Goal: Task Accomplishment & Management: Complete application form

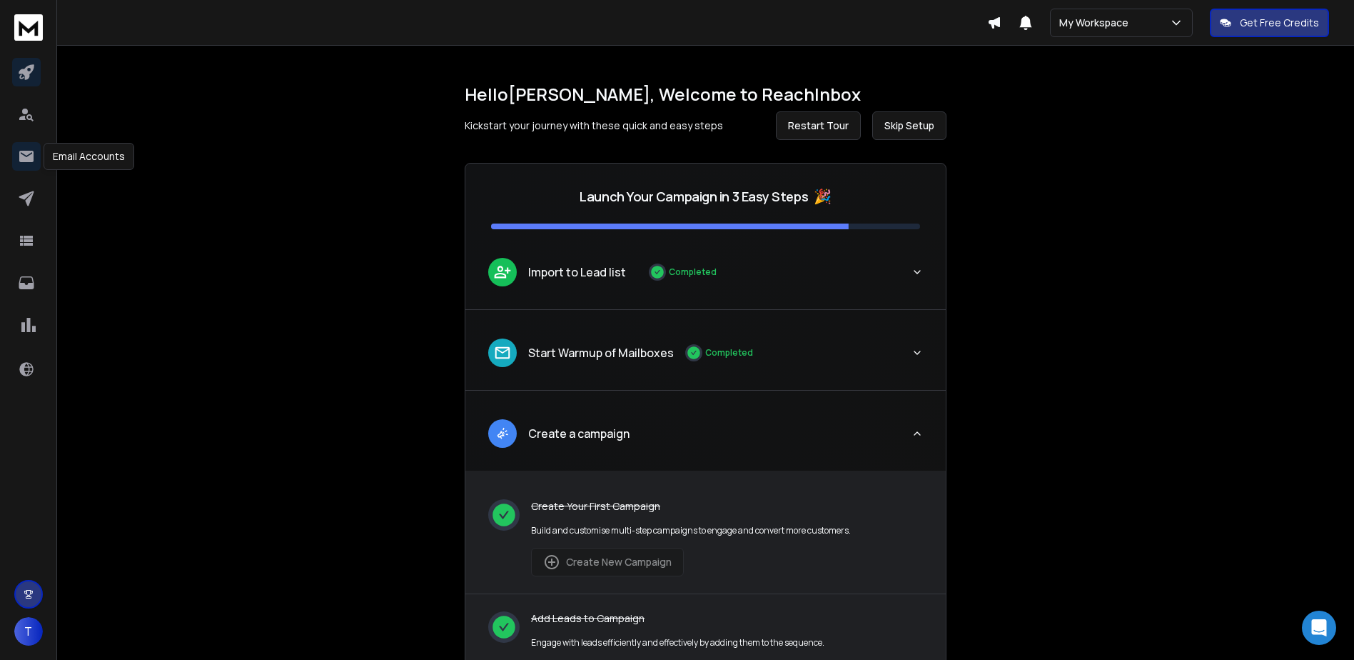
click at [21, 151] on icon at bounding box center [26, 156] width 14 height 11
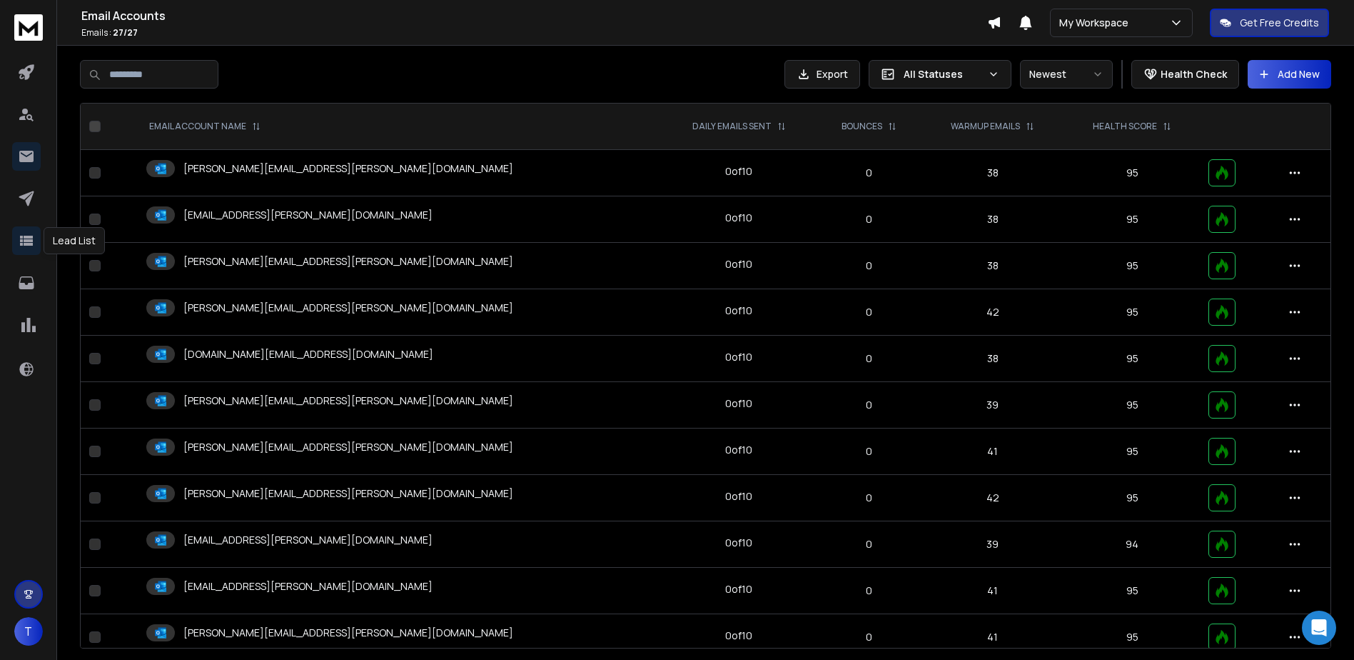
click at [26, 239] on icon at bounding box center [26, 241] width 13 height 10
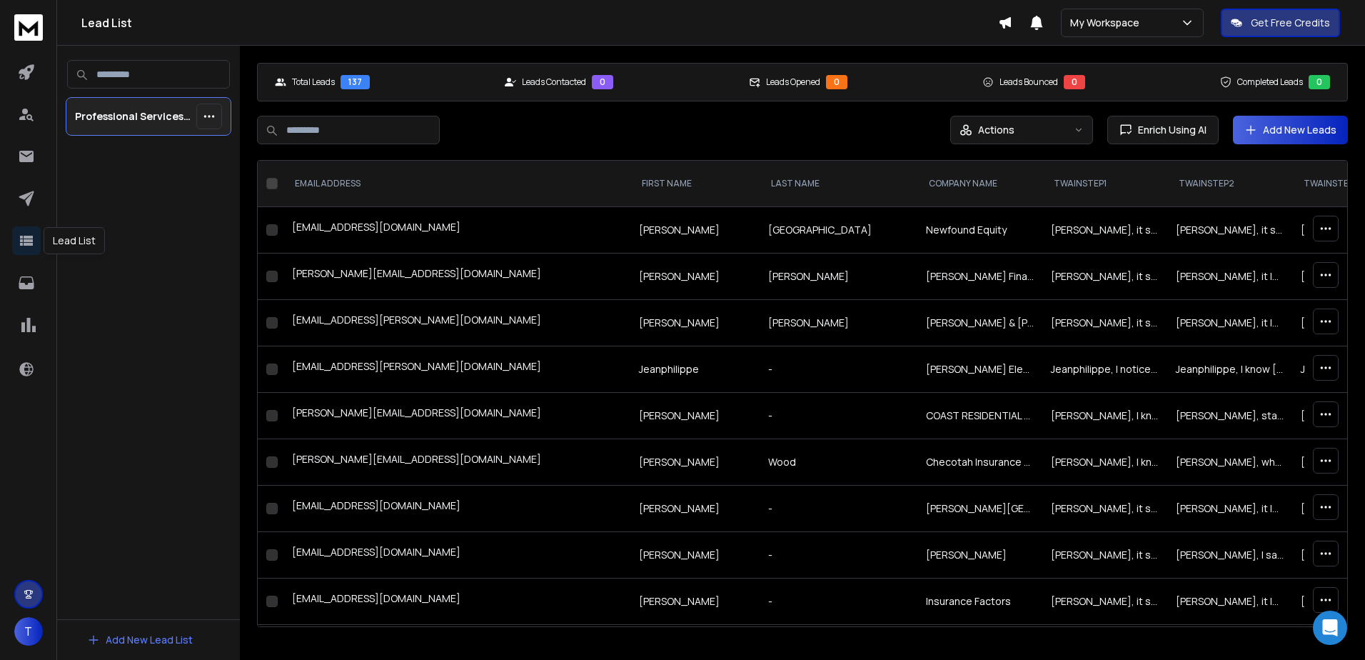
click at [1297, 124] on link "Add New Leads" at bounding box center [1290, 130] width 92 height 14
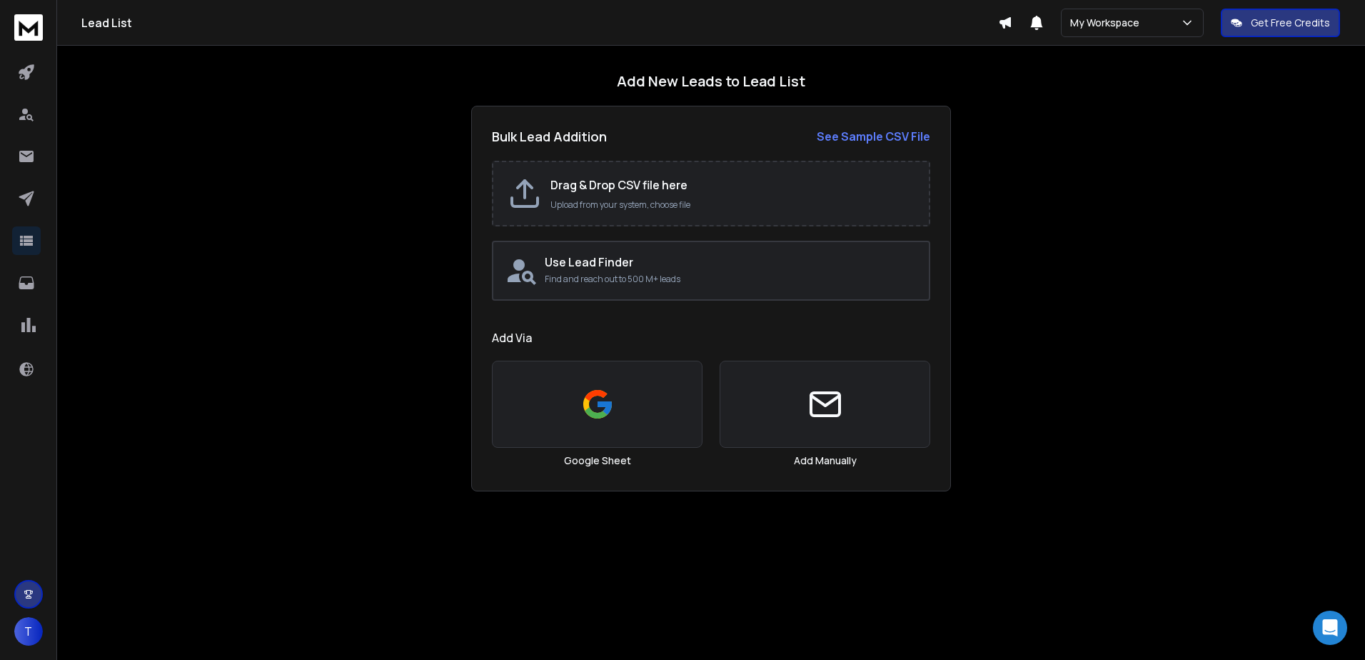
click at [717, 195] on div "Drag & Drop CSV file here Upload from your system, choose file" at bounding box center [732, 193] width 364 height 34
click at [721, 193] on div "Drag & Drop CSV file here Upload from your system, choose file" at bounding box center [732, 193] width 364 height 34
type input "**********"
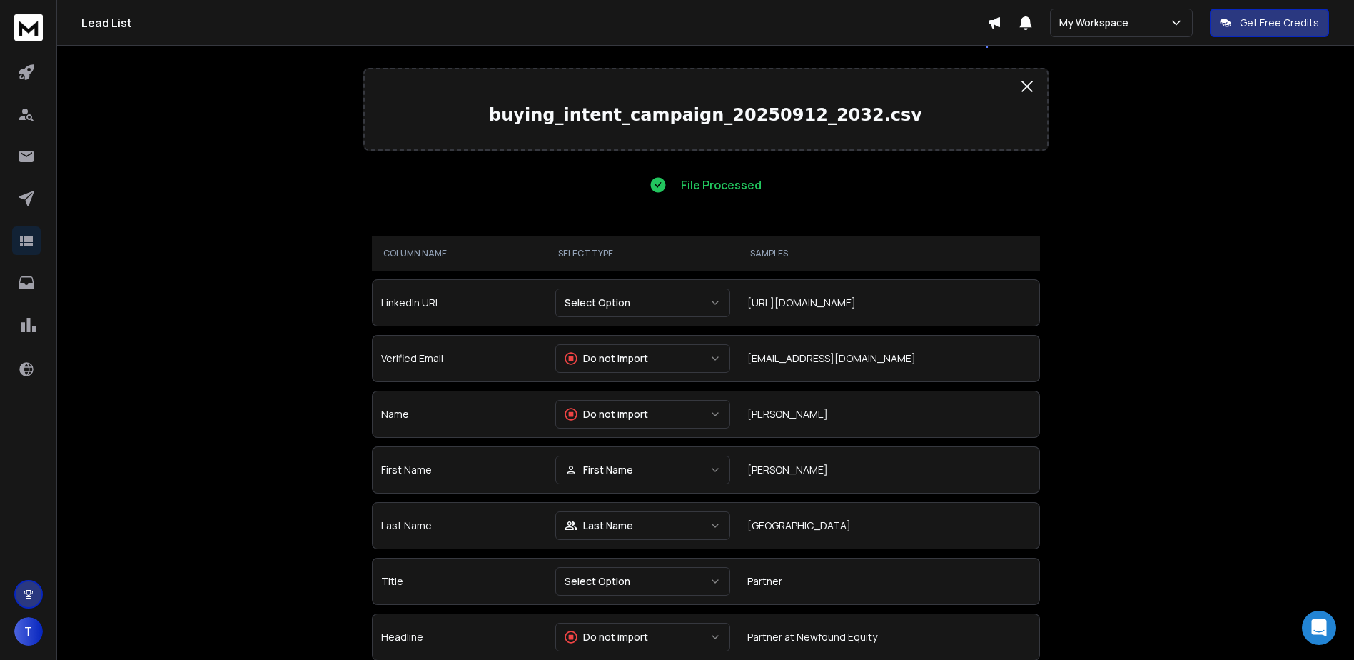
scroll to position [286, 0]
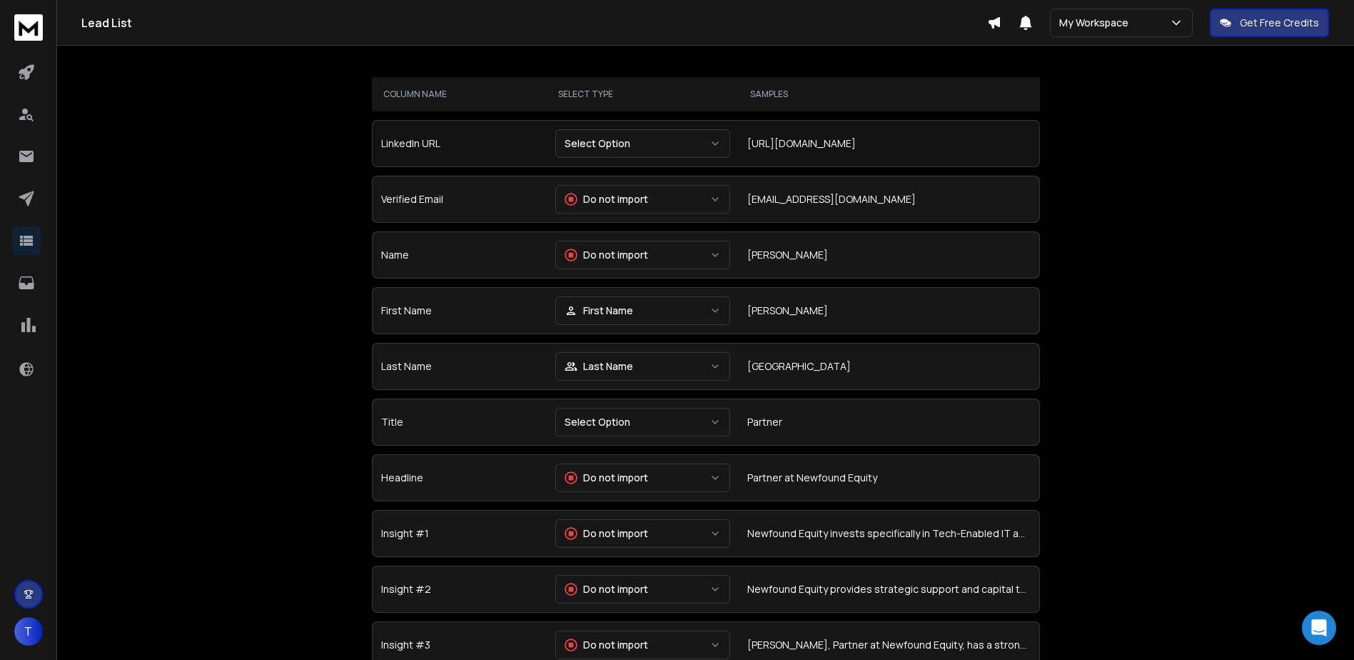
click at [684, 143] on button "Select Option" at bounding box center [642, 143] width 175 height 29
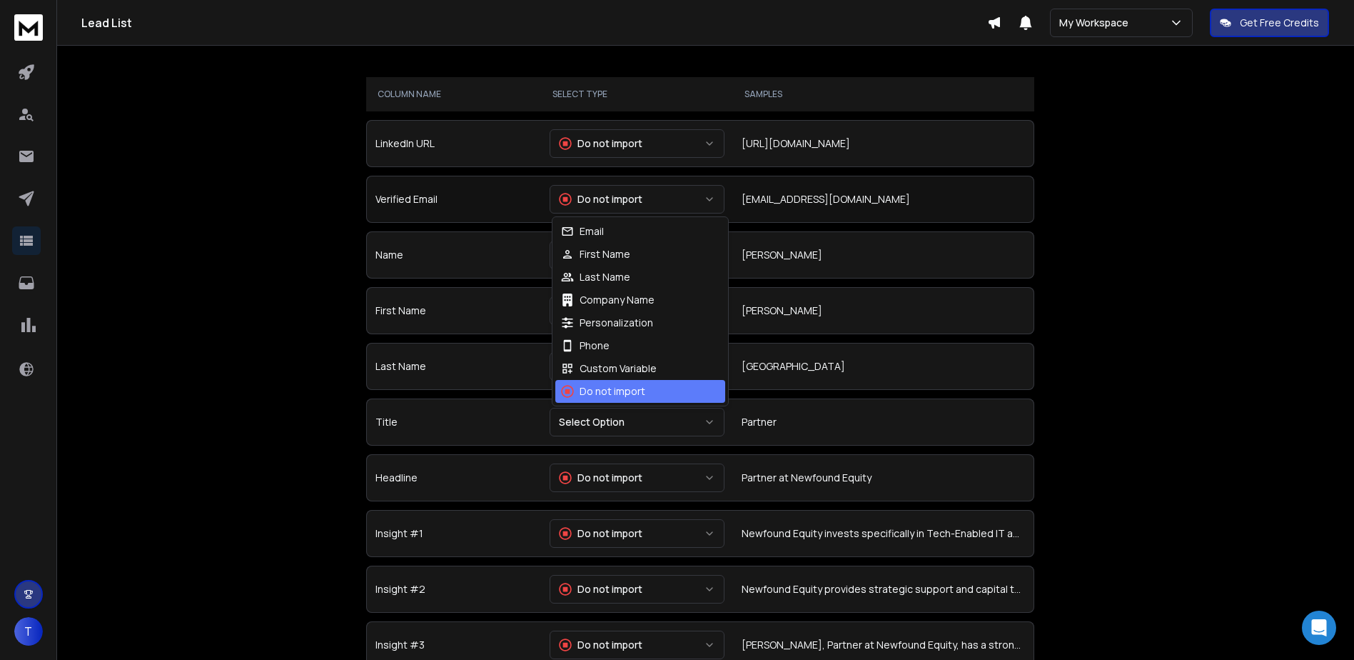
click at [666, 198] on button "Do not import" at bounding box center [637, 199] width 175 height 29
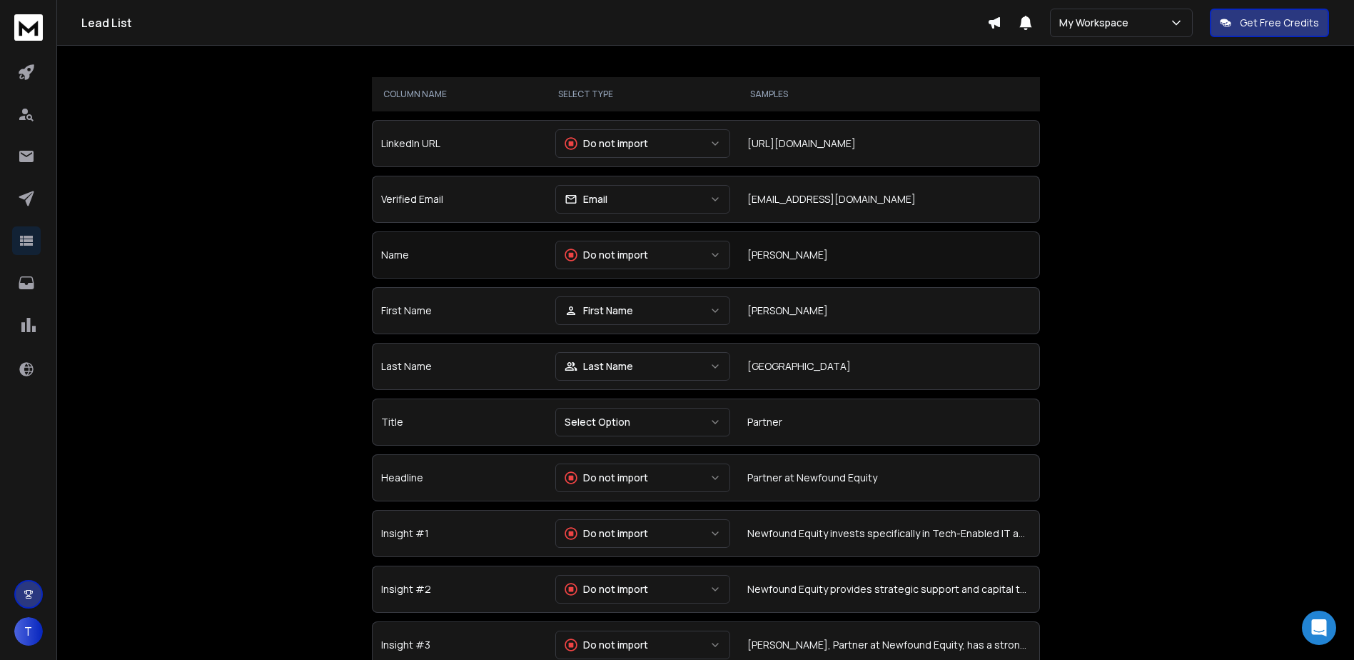
scroll to position [428, 0]
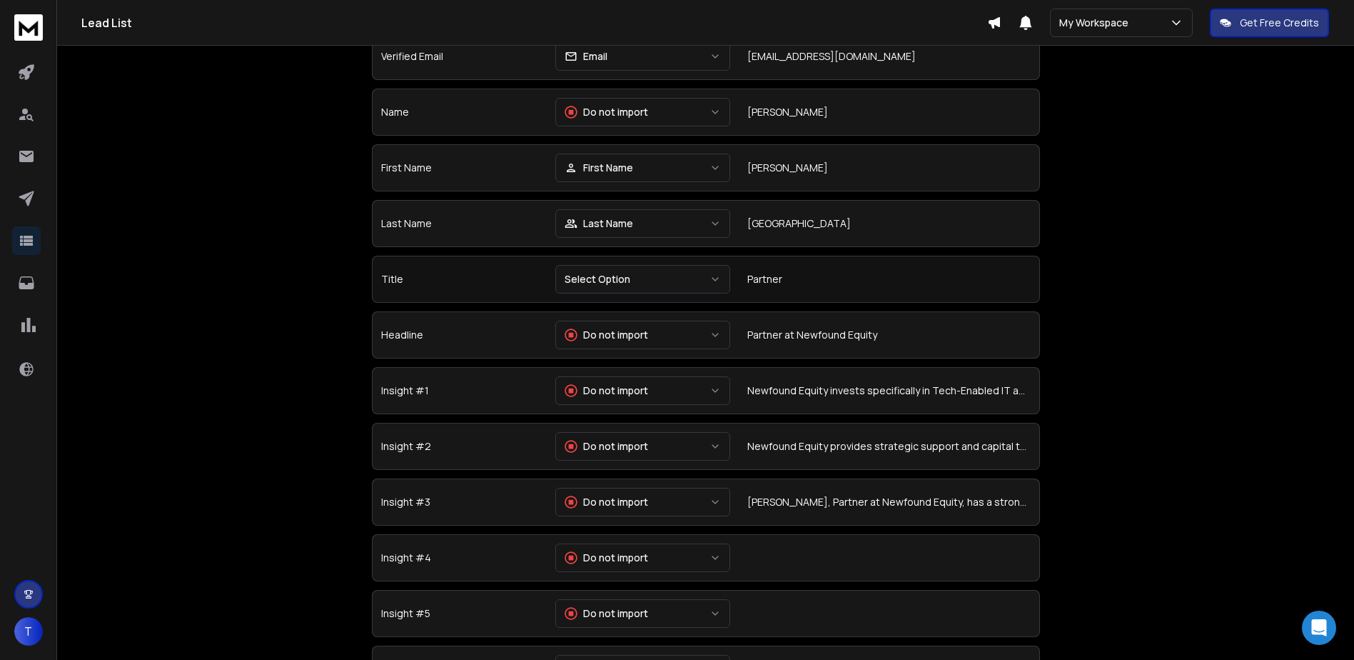
click at [674, 283] on button "Select Option" at bounding box center [642, 279] width 175 height 29
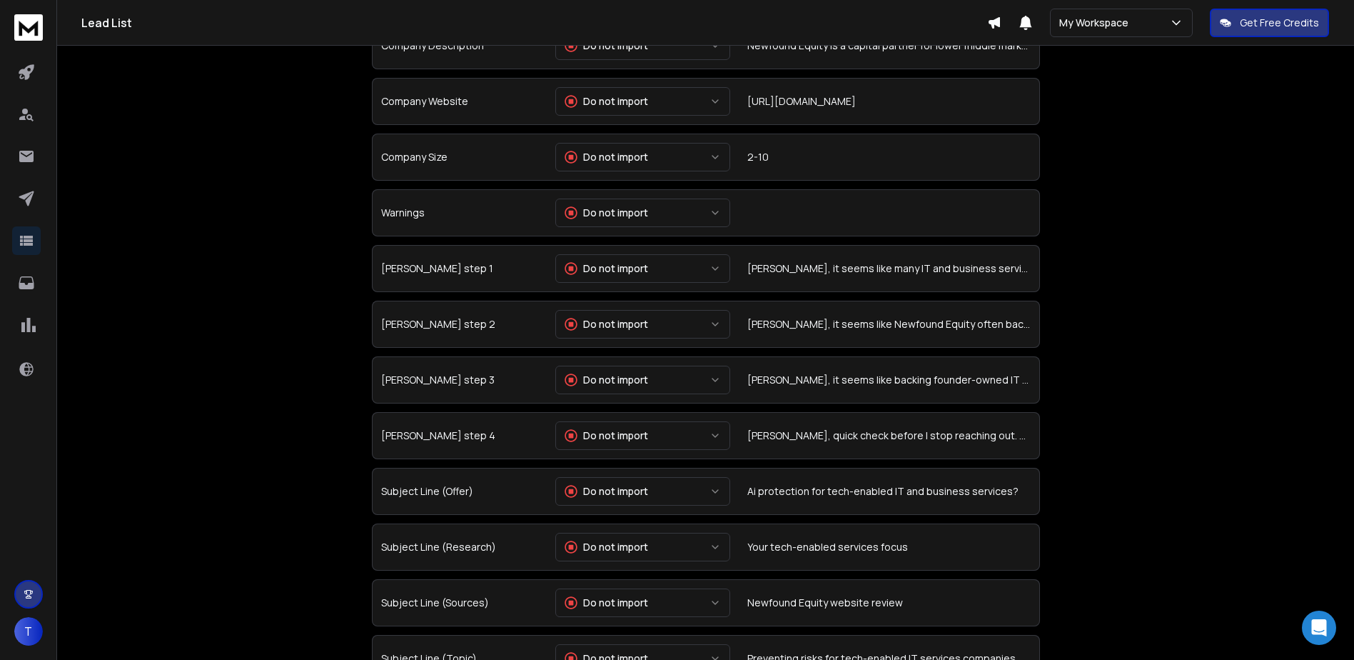
scroll to position [1499, 0]
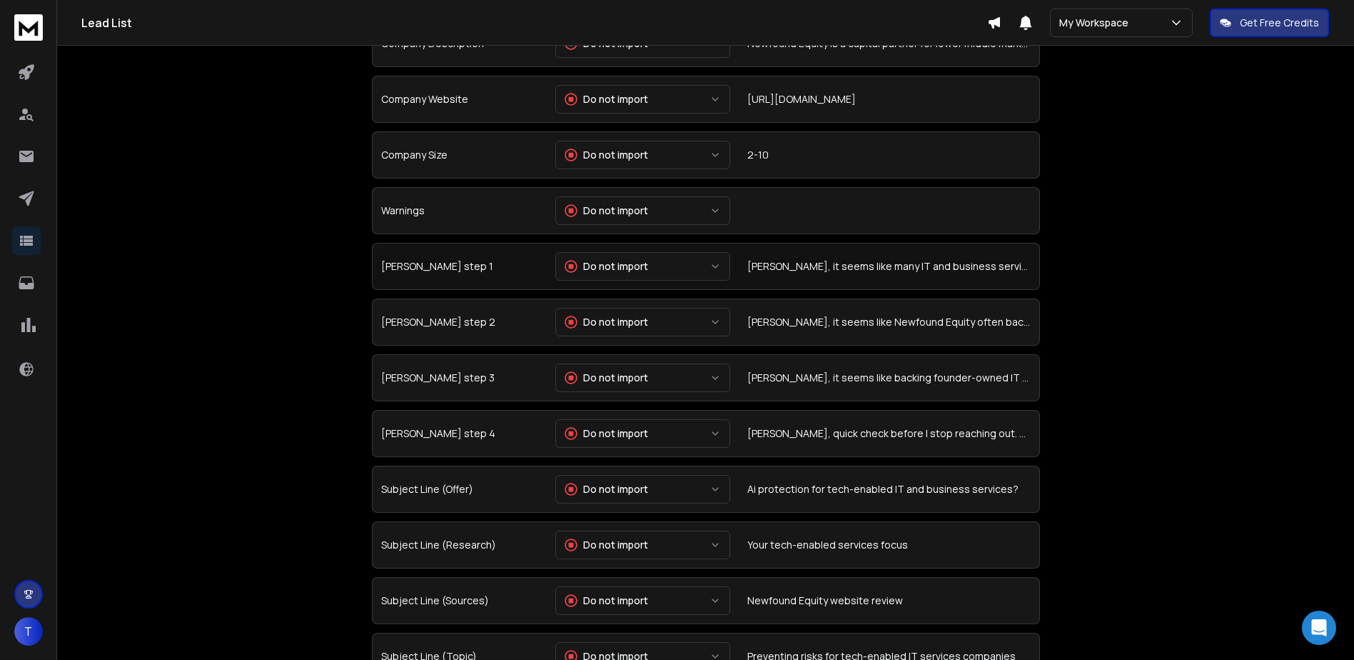
click at [649, 265] on button "Do not import" at bounding box center [642, 266] width 175 height 29
click at [626, 313] on button "Do not import" at bounding box center [643, 322] width 178 height 29
click at [626, 378] on div "Do not import" at bounding box center [605, 377] width 84 height 14
click at [620, 429] on div "Do not import" at bounding box center [605, 433] width 84 height 14
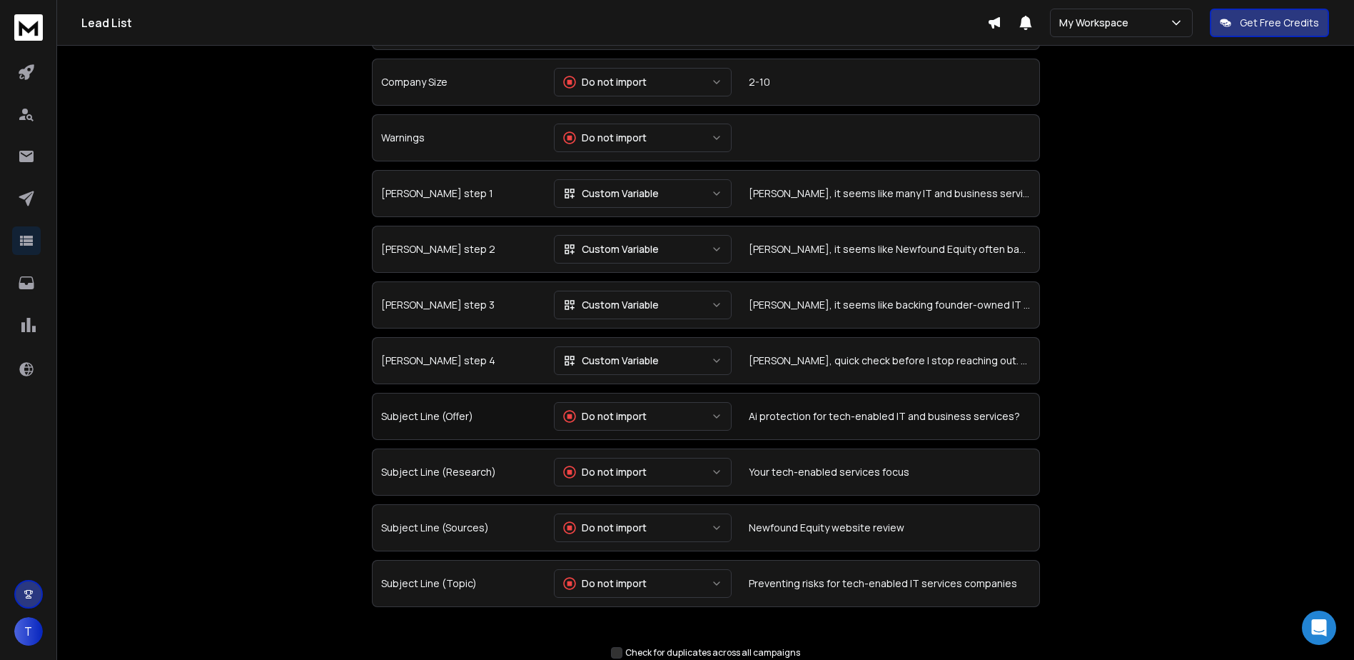
scroll to position [1642, 0]
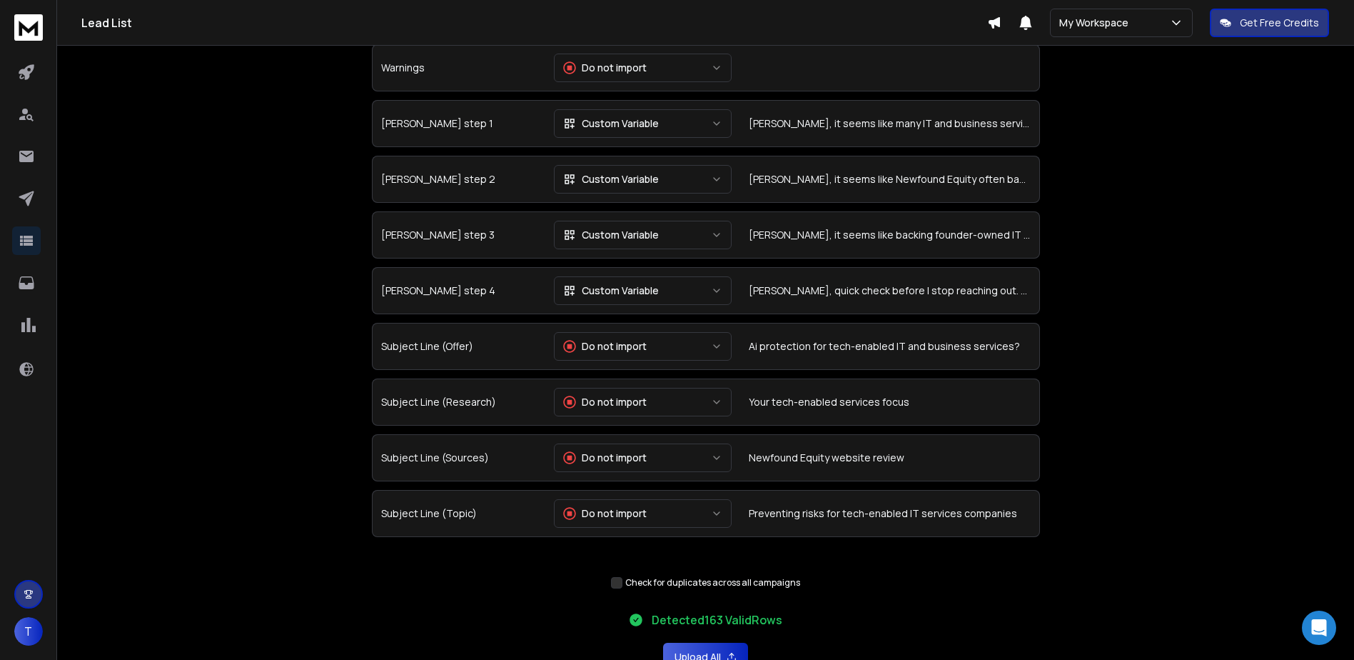
click at [622, 590] on div "Check for duplicates across all campaigns" at bounding box center [705, 582] width 189 height 29
click at [622, 586] on button "Check for duplicates across all campaigns" at bounding box center [616, 582] width 11 height 11
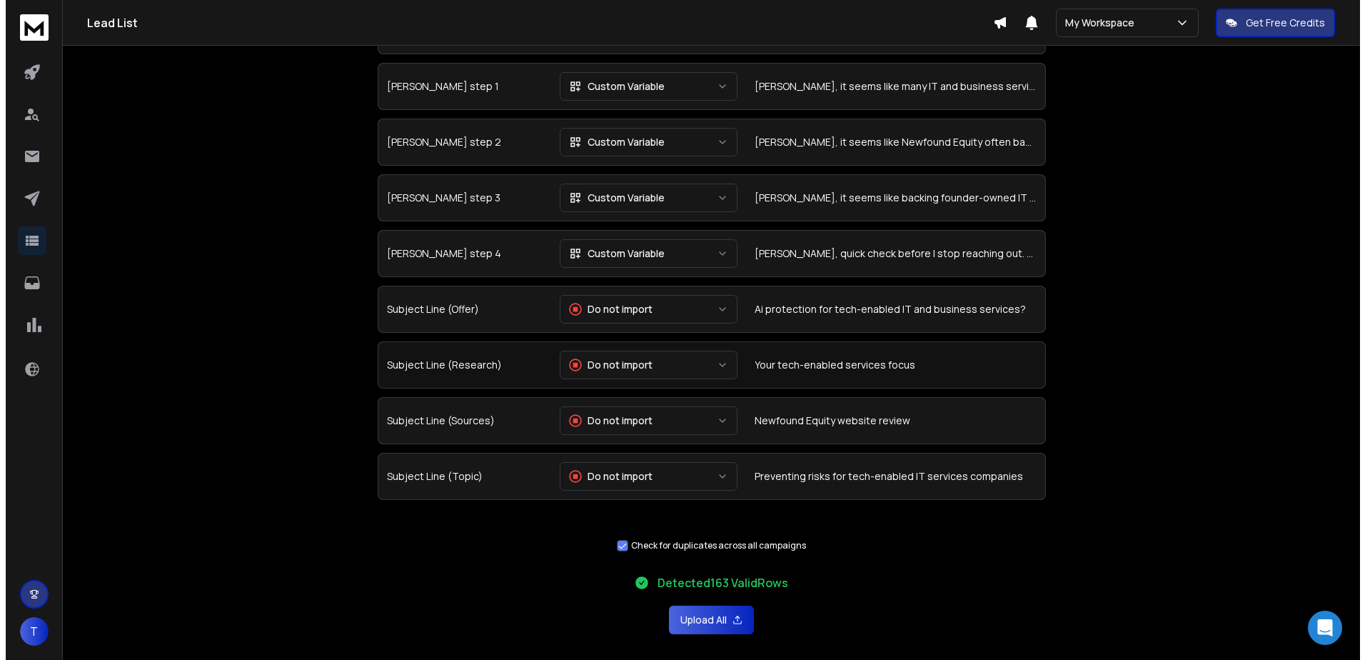
scroll to position [1699, 0]
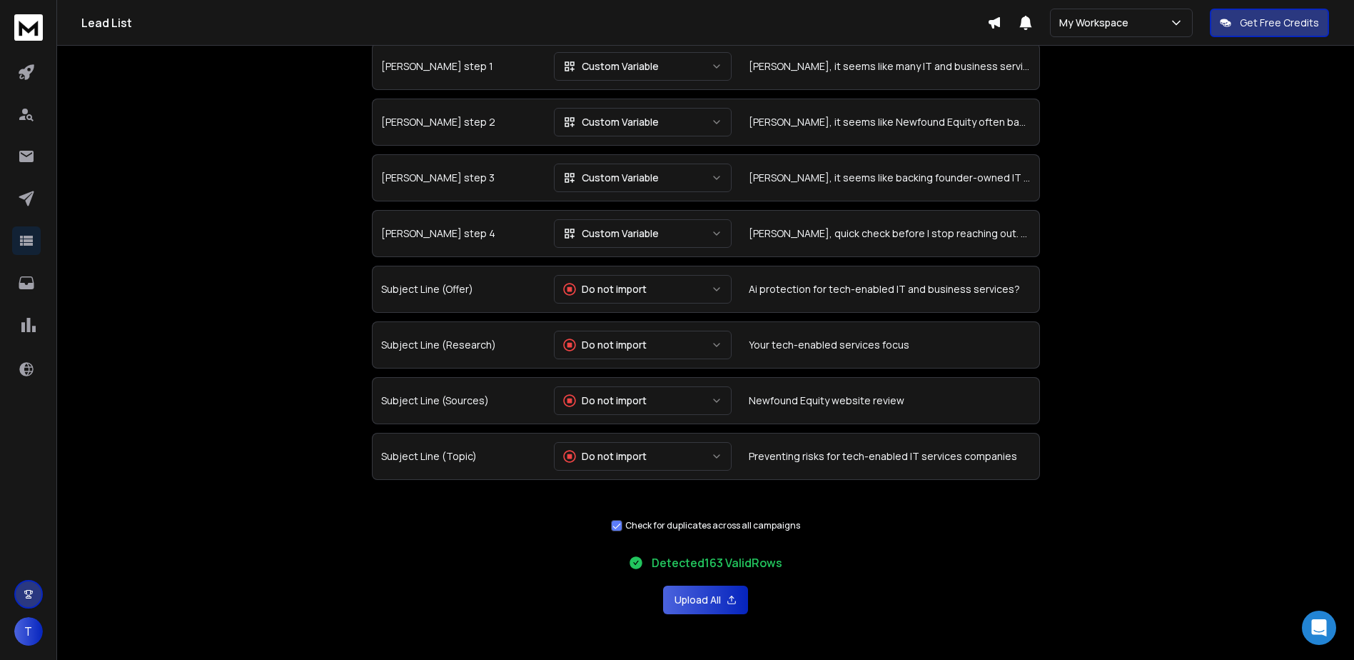
click at [719, 597] on button "Upload All" at bounding box center [705, 599] width 85 height 29
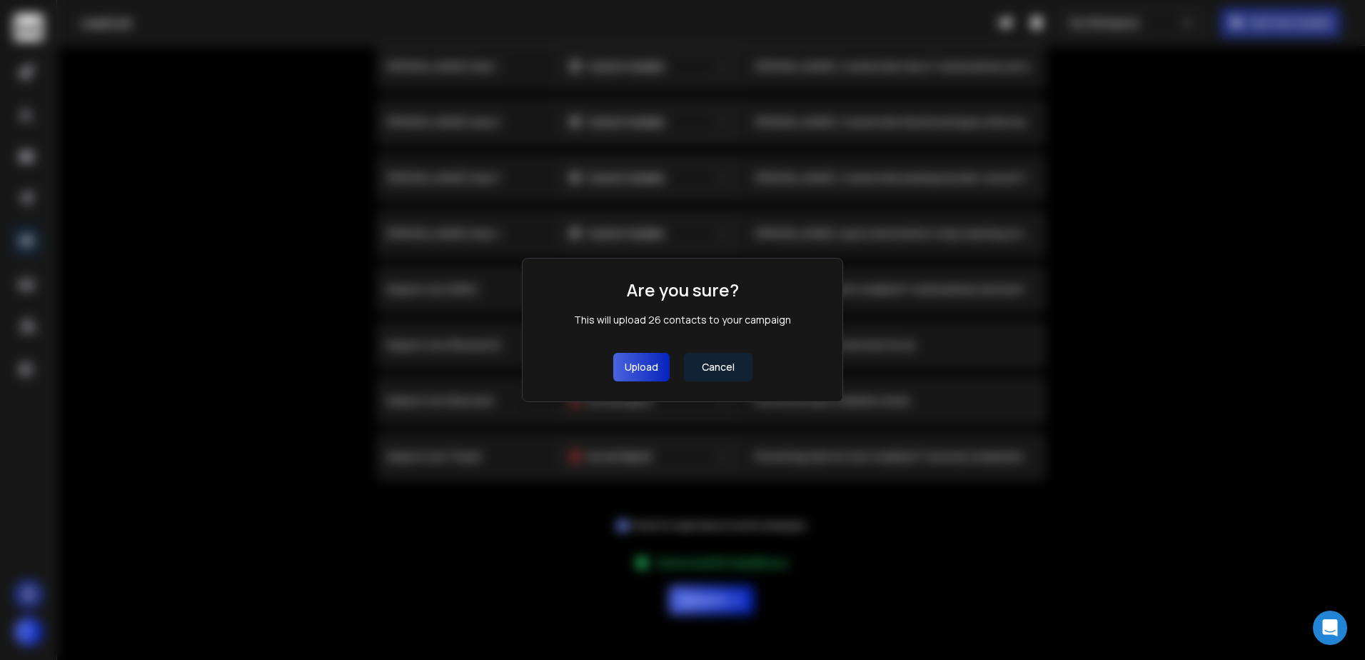
click at [635, 367] on button "Upload" at bounding box center [641, 367] width 56 height 29
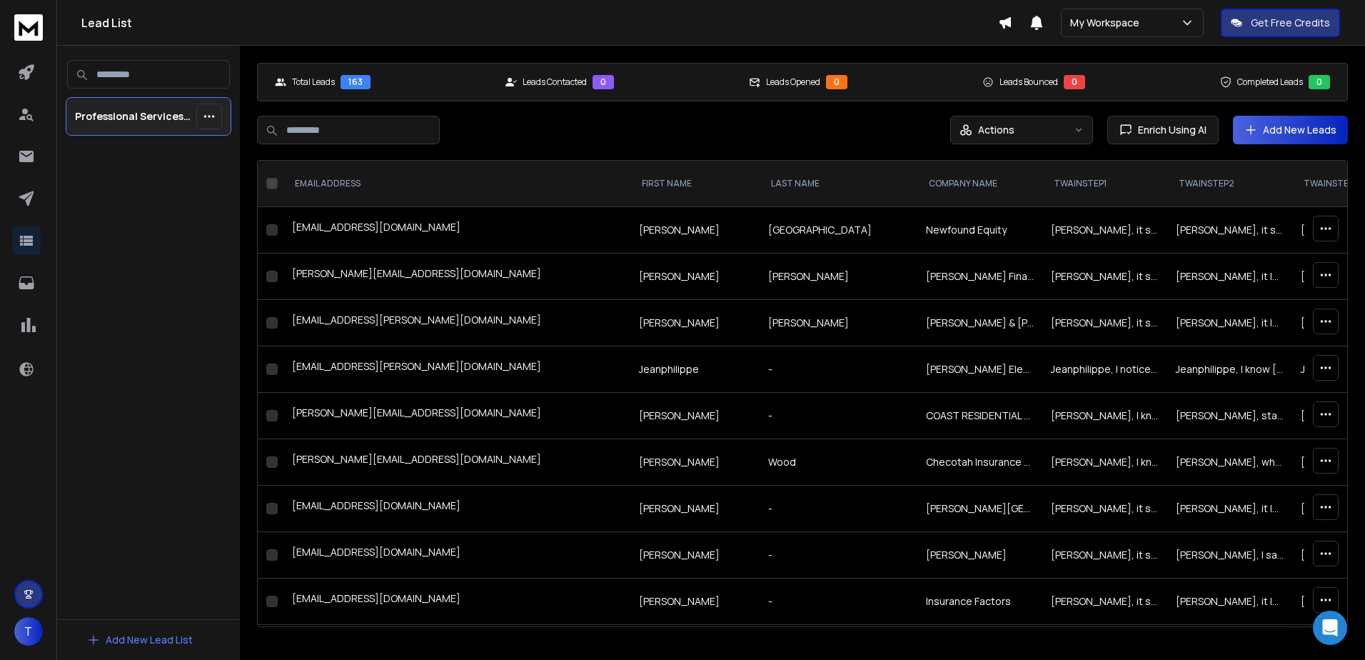
click at [1289, 128] on link "Add New Leads" at bounding box center [1290, 130] width 92 height 14
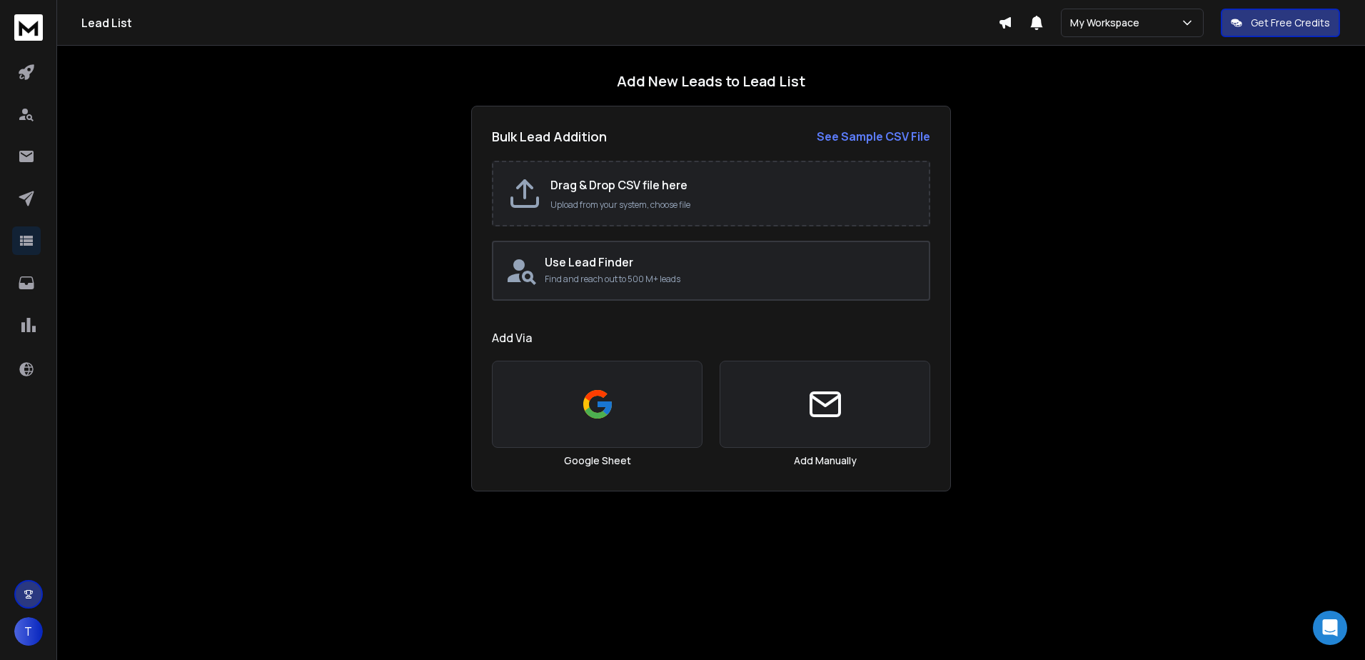
click at [660, 190] on h2 "Drag & Drop CSV file here" at bounding box center [732, 184] width 364 height 17
type input "**********"
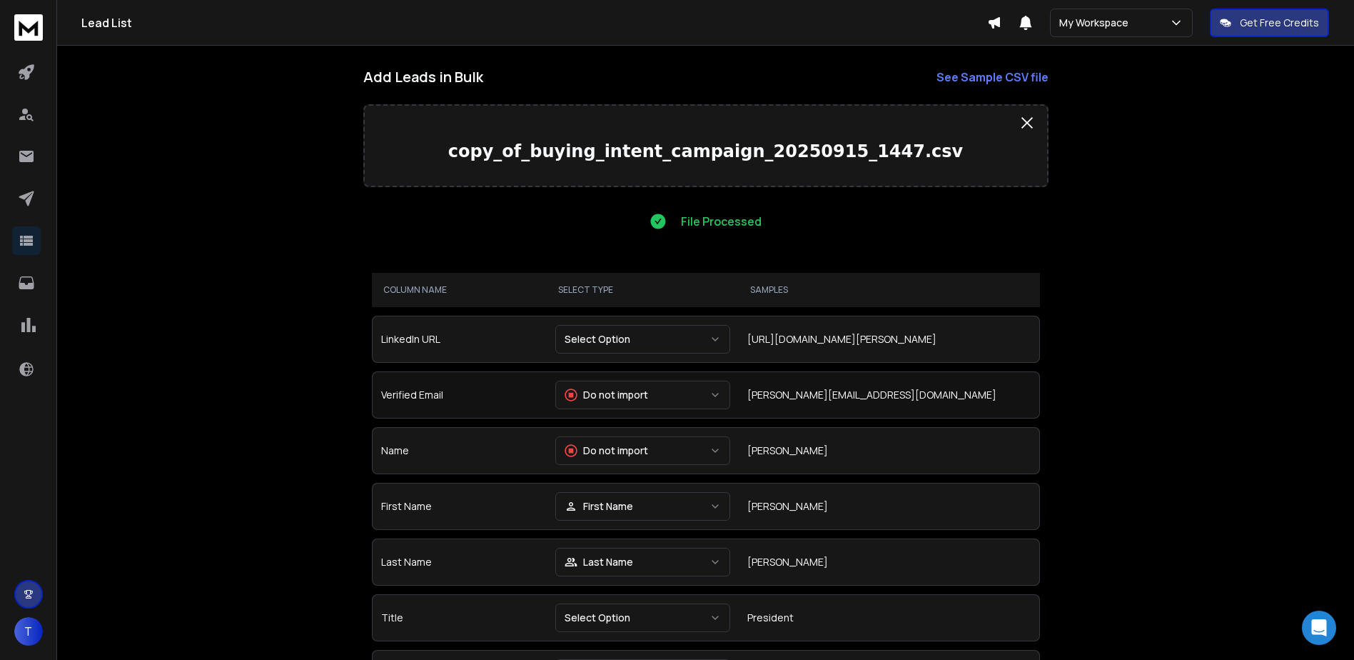
scroll to position [143, 0]
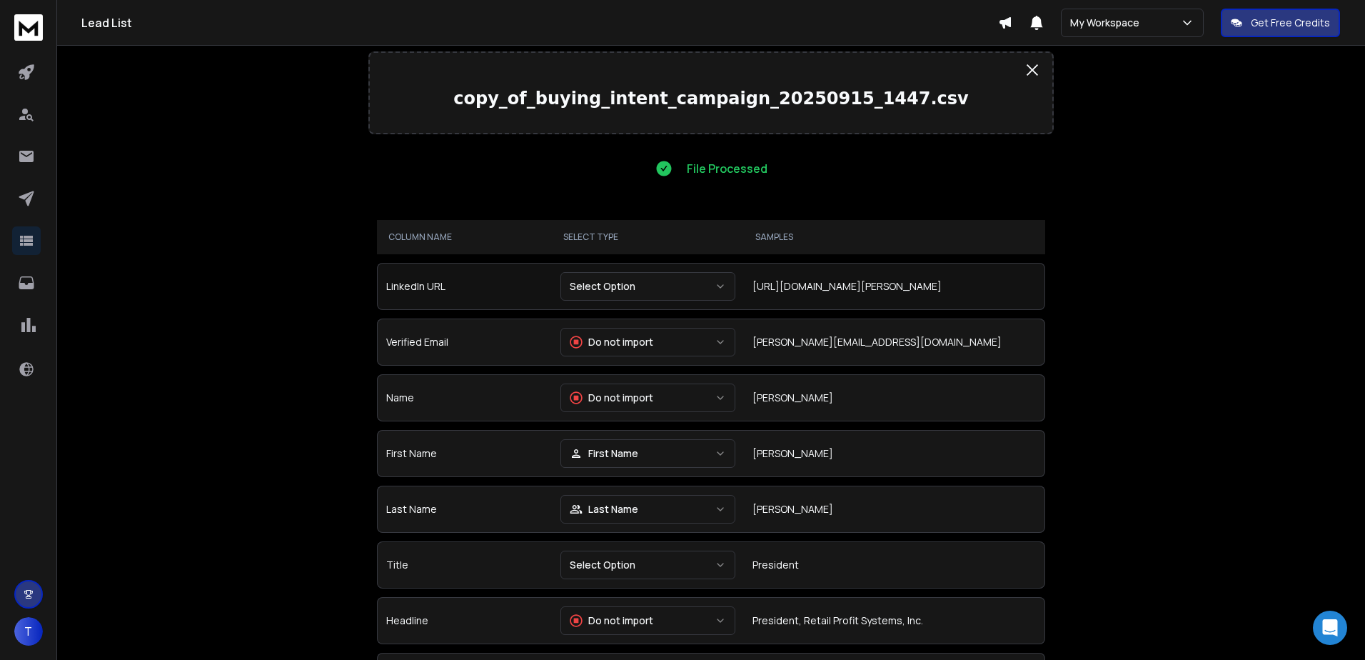
click at [660, 279] on button "Select Option" at bounding box center [647, 286] width 175 height 29
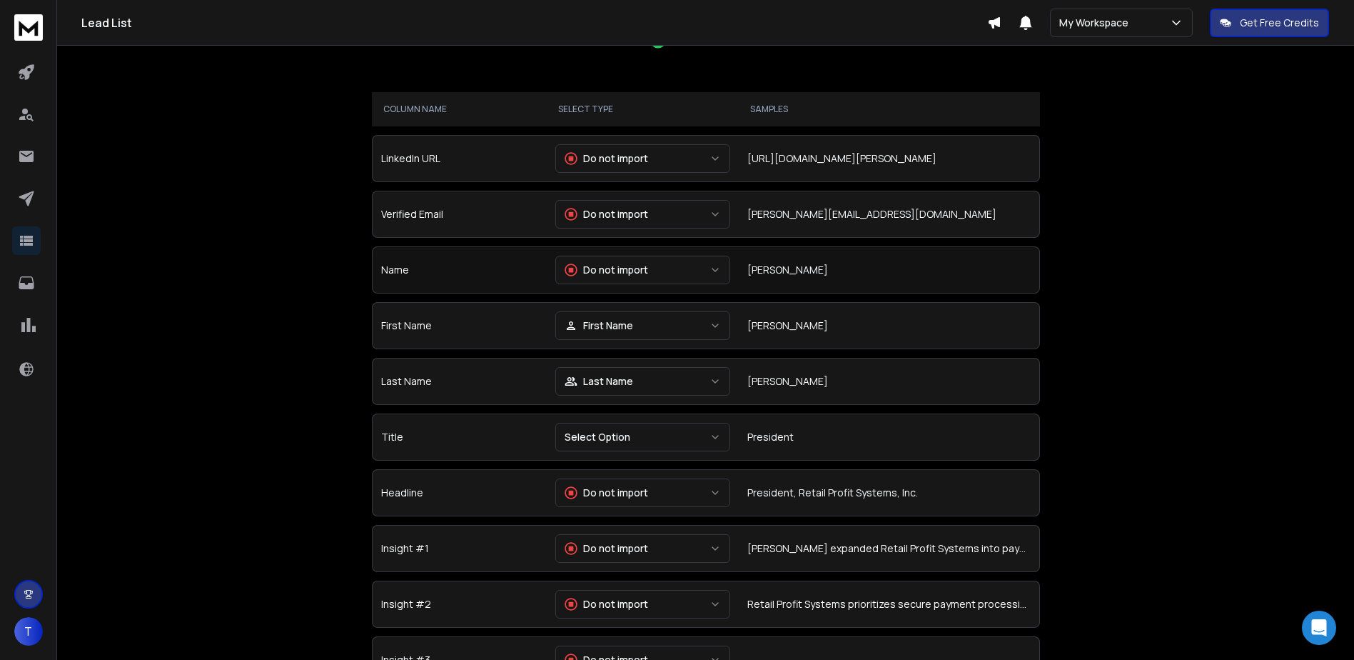
scroll to position [286, 0]
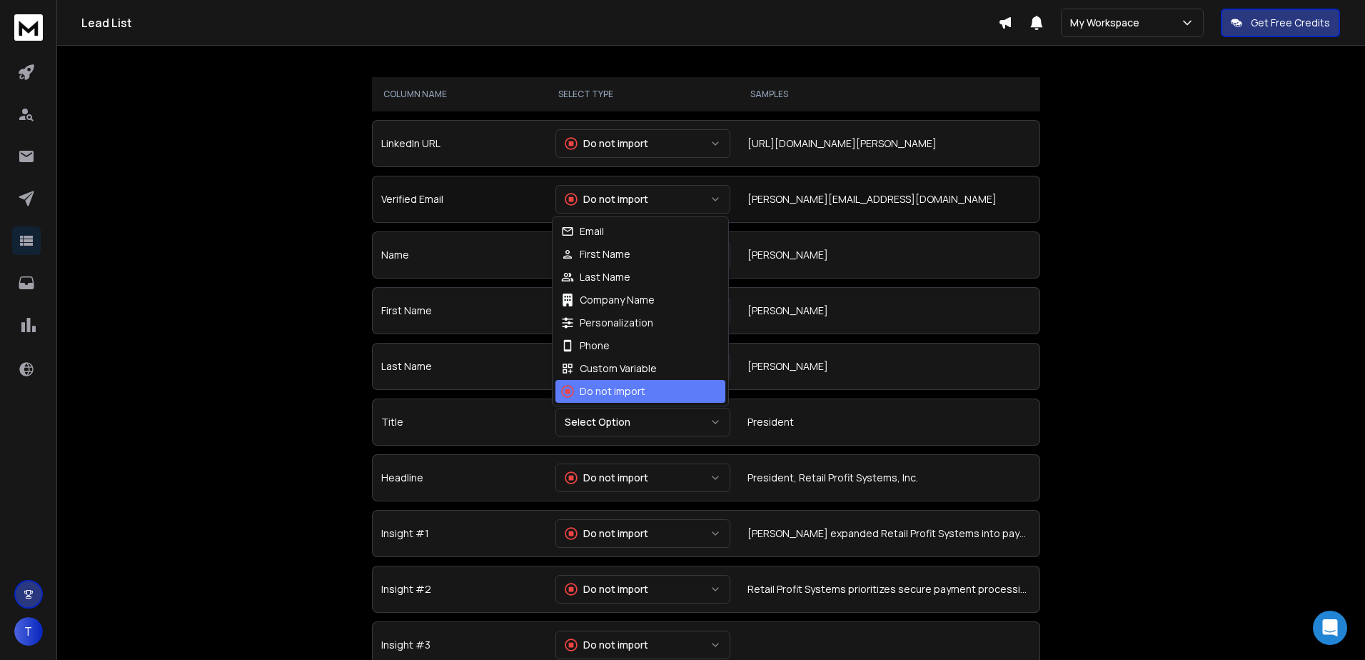
click at [655, 194] on button "Do not import" at bounding box center [642, 199] width 175 height 29
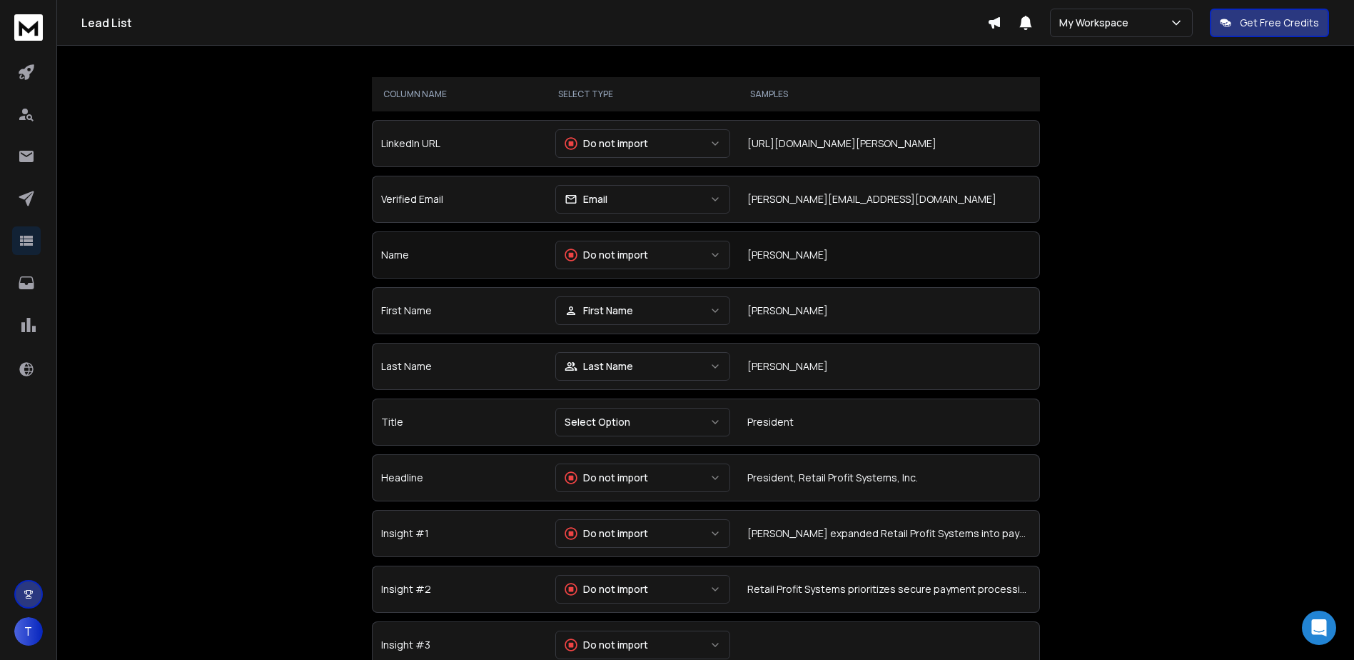
scroll to position [500, 0]
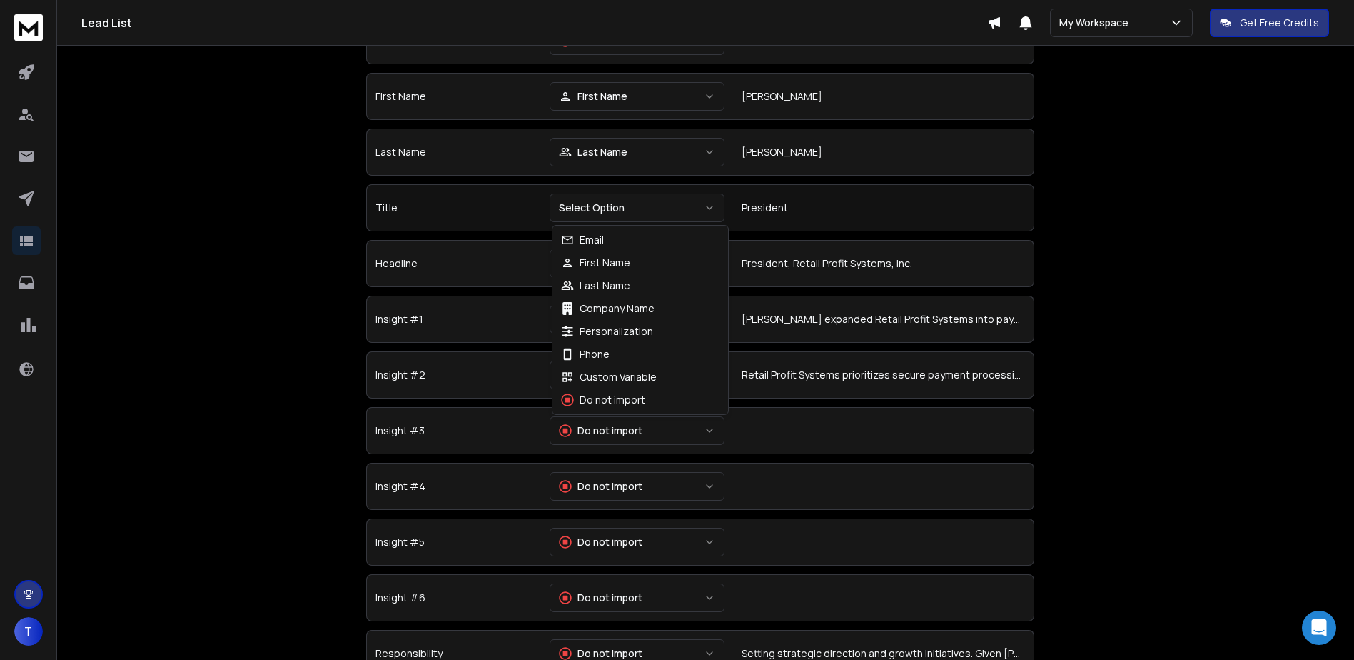
click at [632, 199] on button "Select Option" at bounding box center [637, 207] width 175 height 29
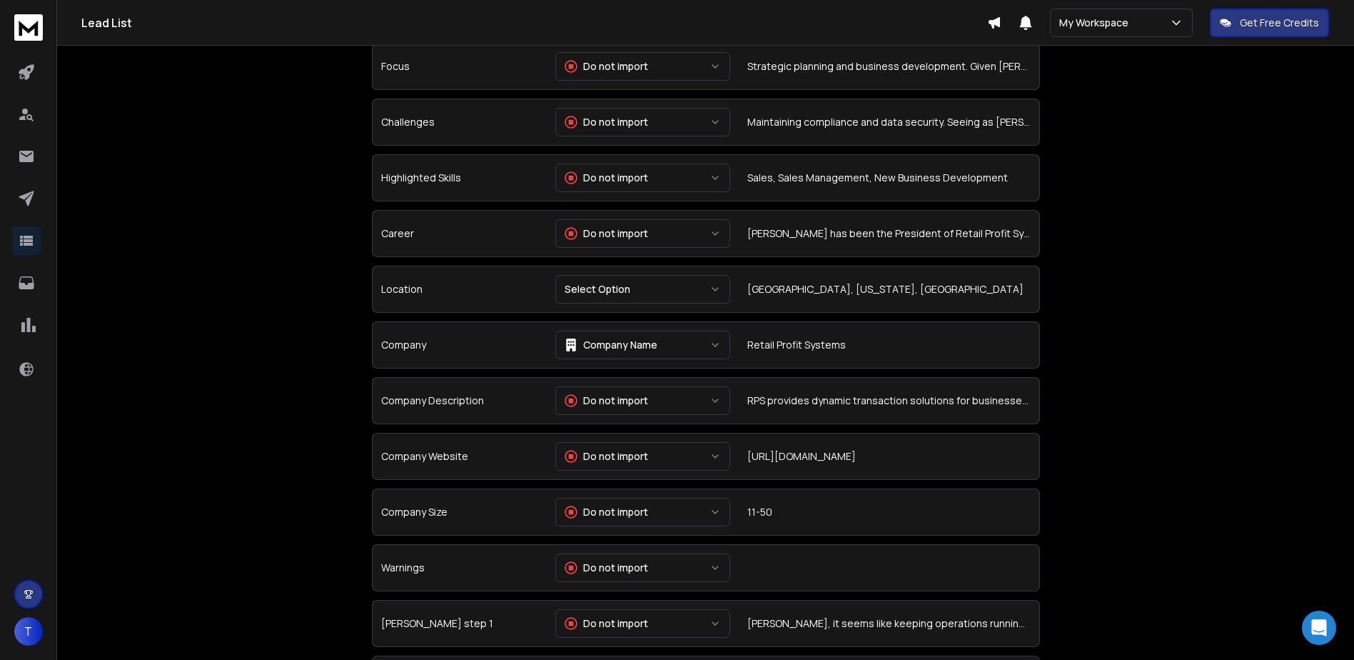
scroll to position [1499, 0]
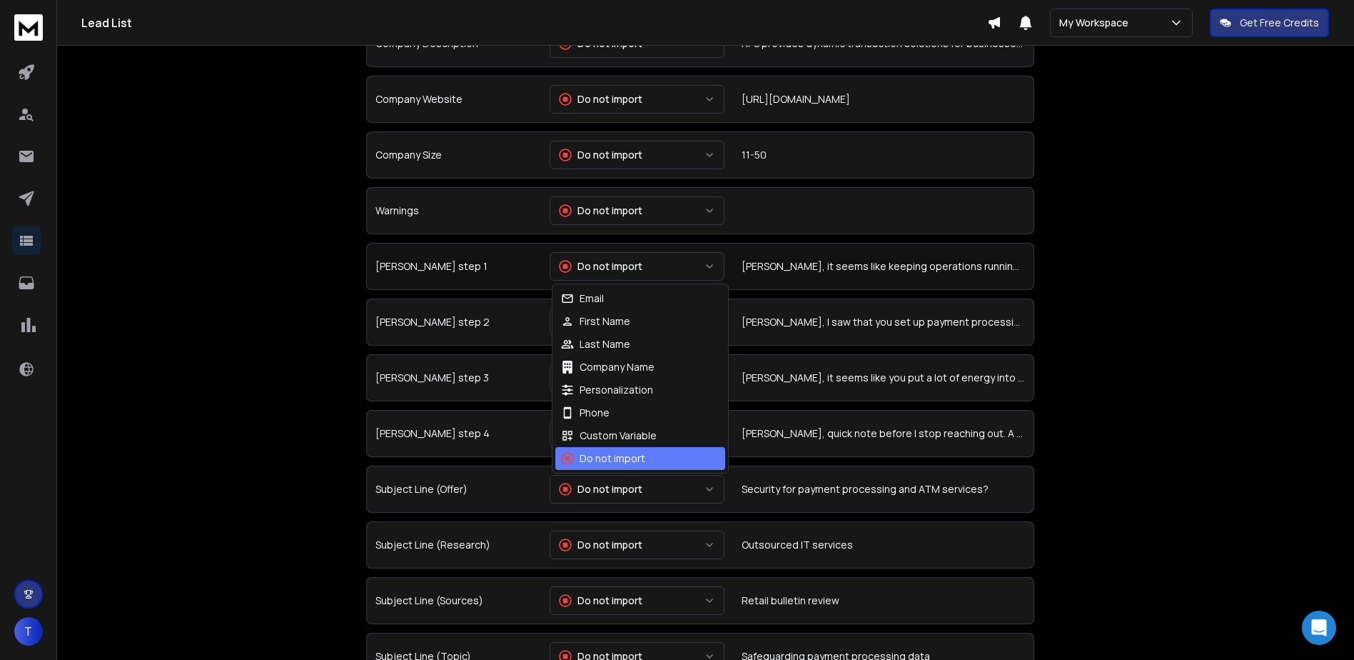
click at [651, 269] on button "Do not import" at bounding box center [637, 266] width 175 height 29
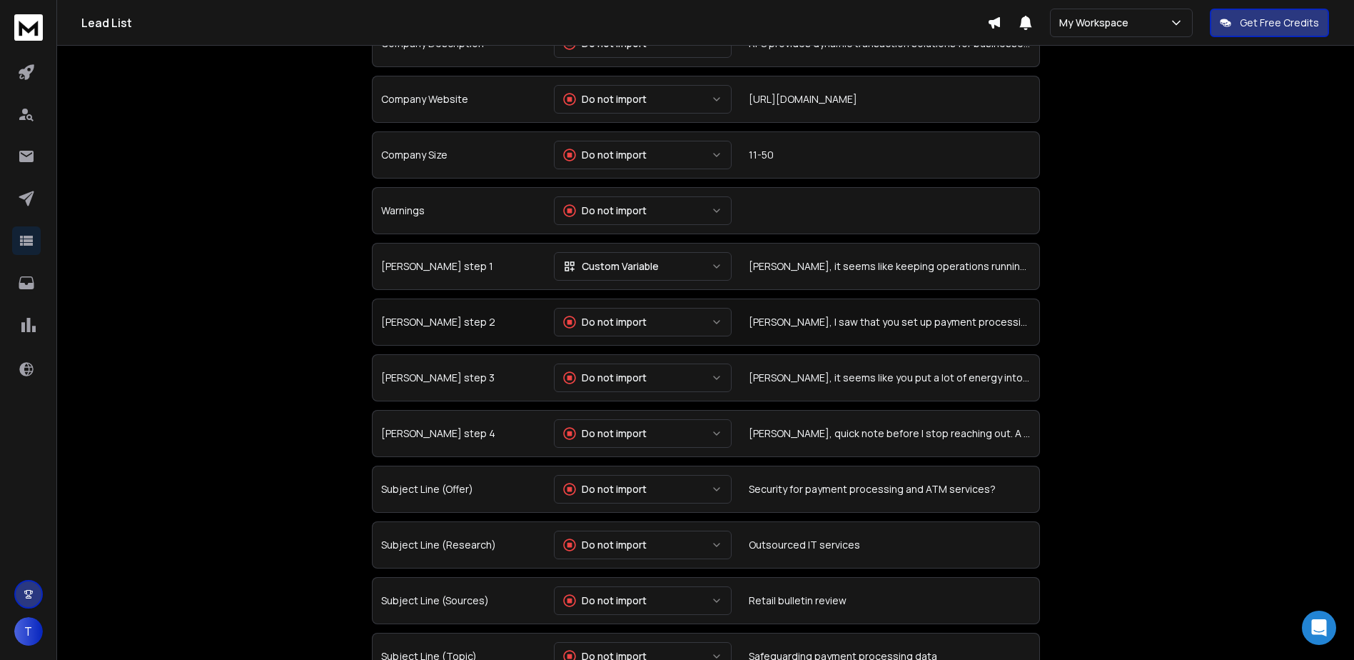
click at [630, 318] on div "Do not import" at bounding box center [605, 322] width 84 height 14
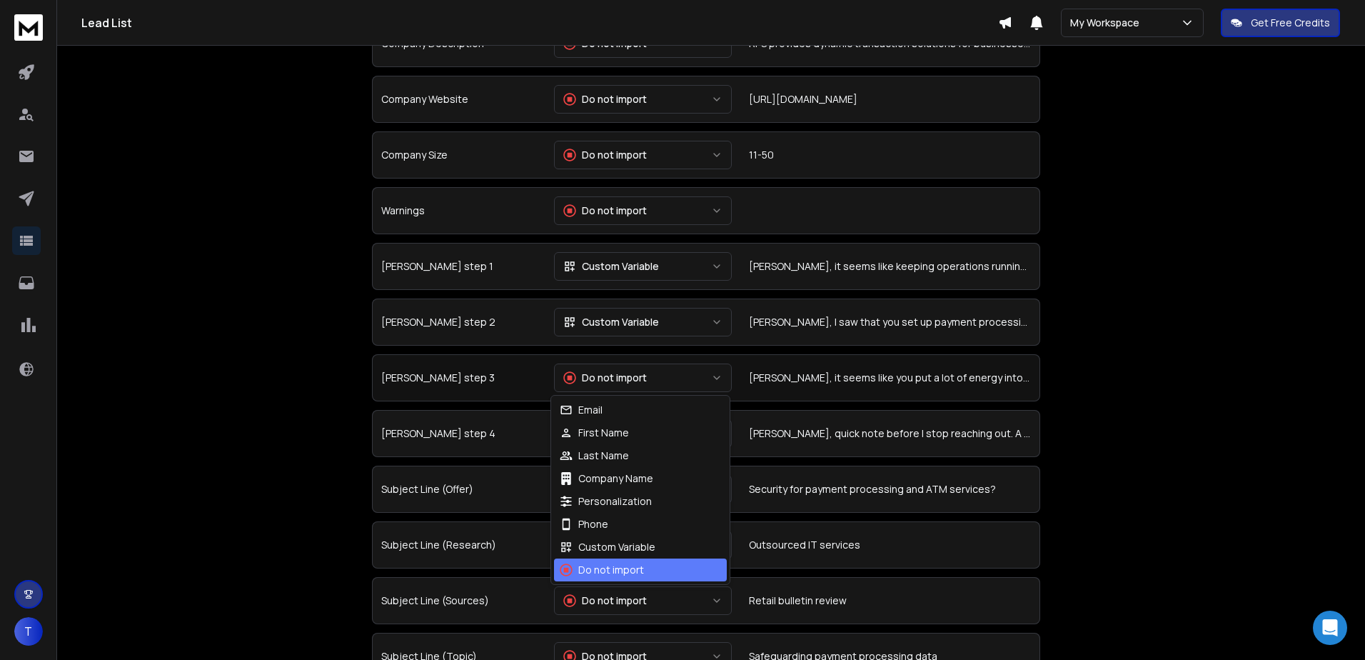
click at [629, 374] on div "Do not import" at bounding box center [605, 377] width 84 height 14
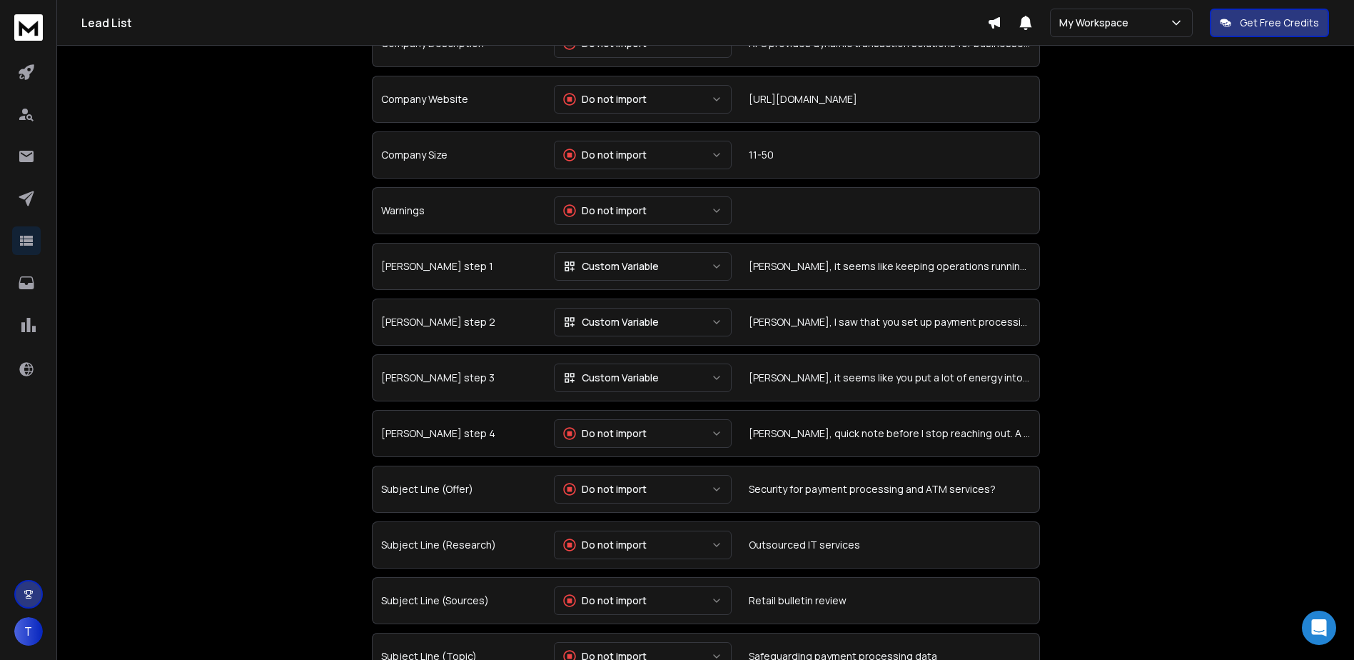
click at [635, 441] on button "Do not import" at bounding box center [643, 433] width 178 height 29
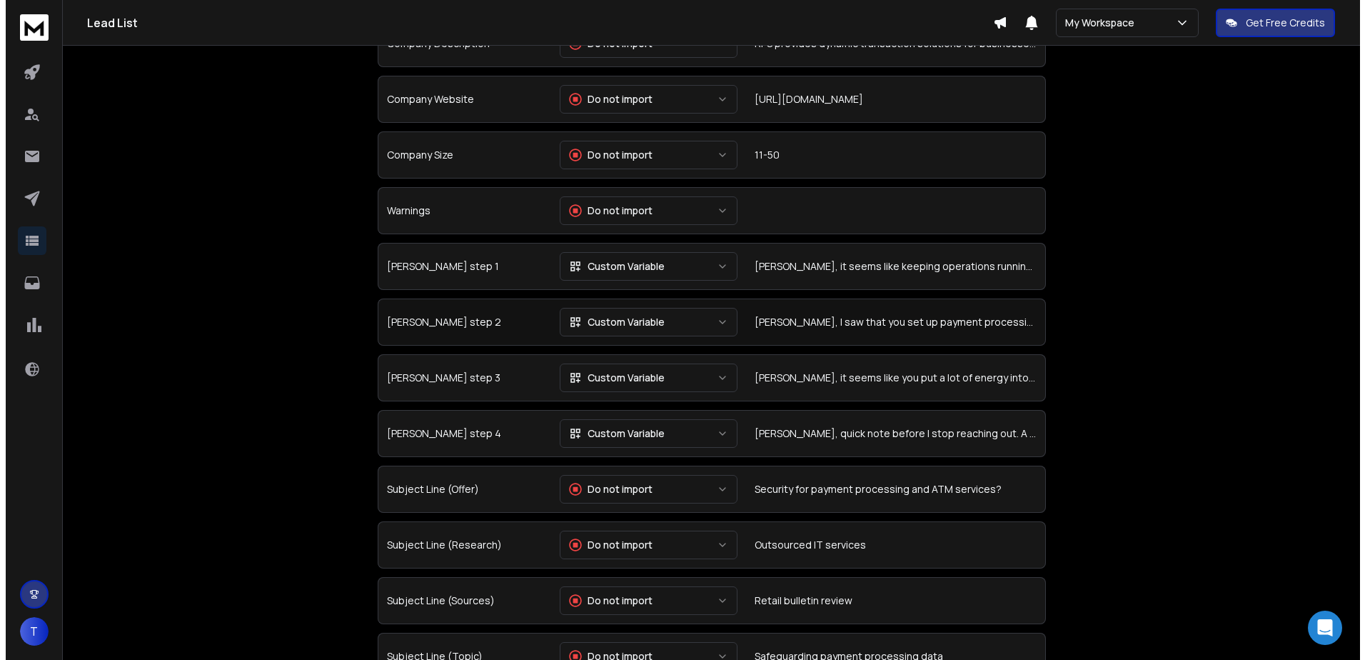
scroll to position [1699, 0]
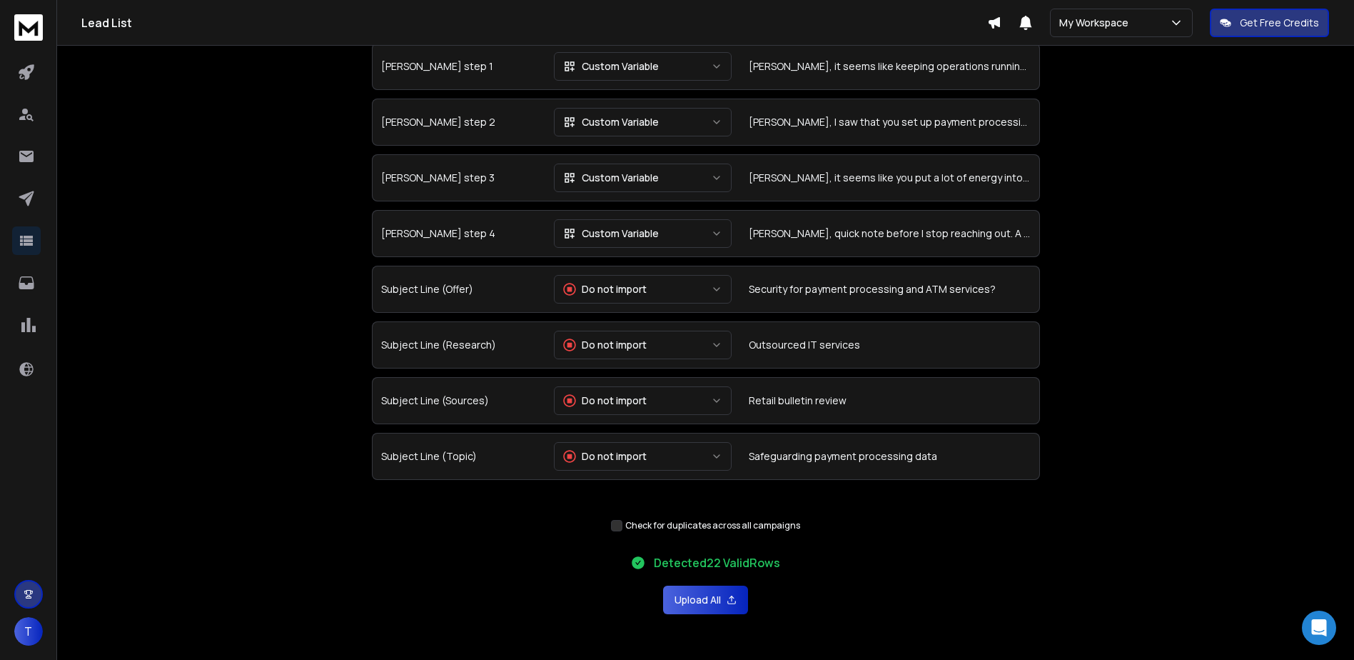
click at [622, 525] on button "Check for duplicates across all campaigns" at bounding box center [616, 525] width 11 height 11
click at [717, 595] on button "Upload All" at bounding box center [705, 599] width 85 height 29
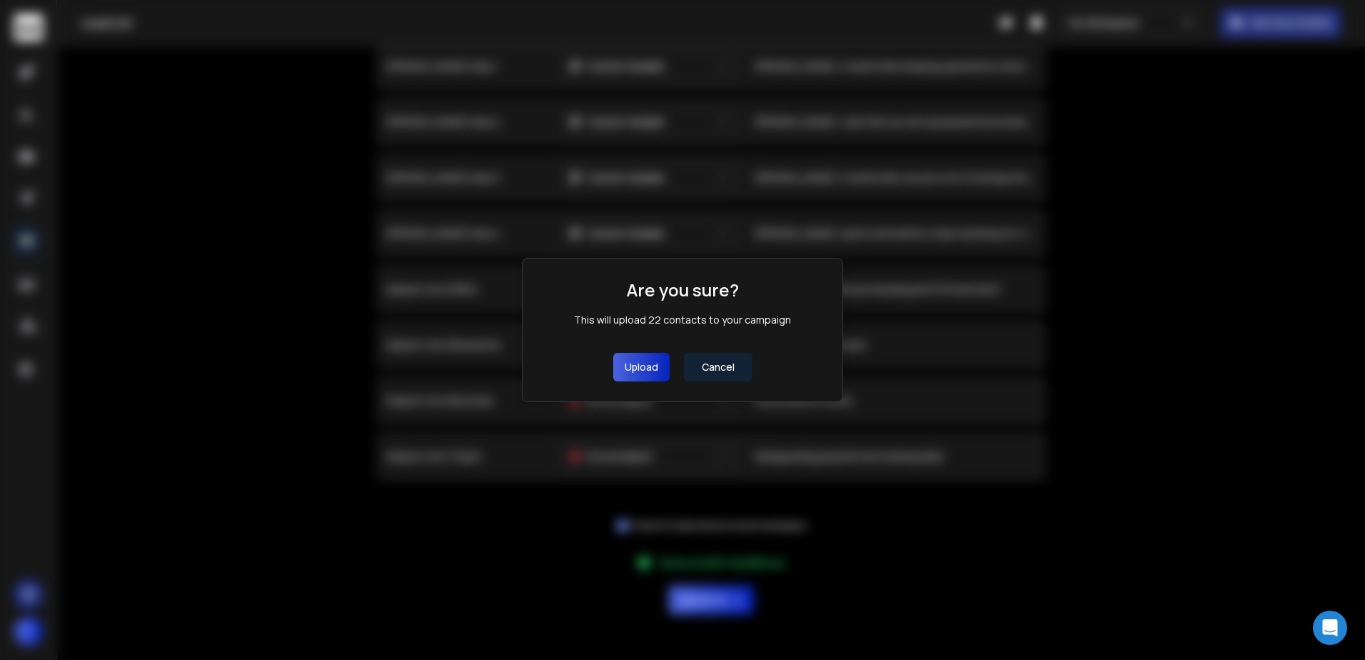
click at [632, 375] on button "Upload" at bounding box center [641, 367] width 56 height 29
